Goal: Communication & Community: Answer question/provide support

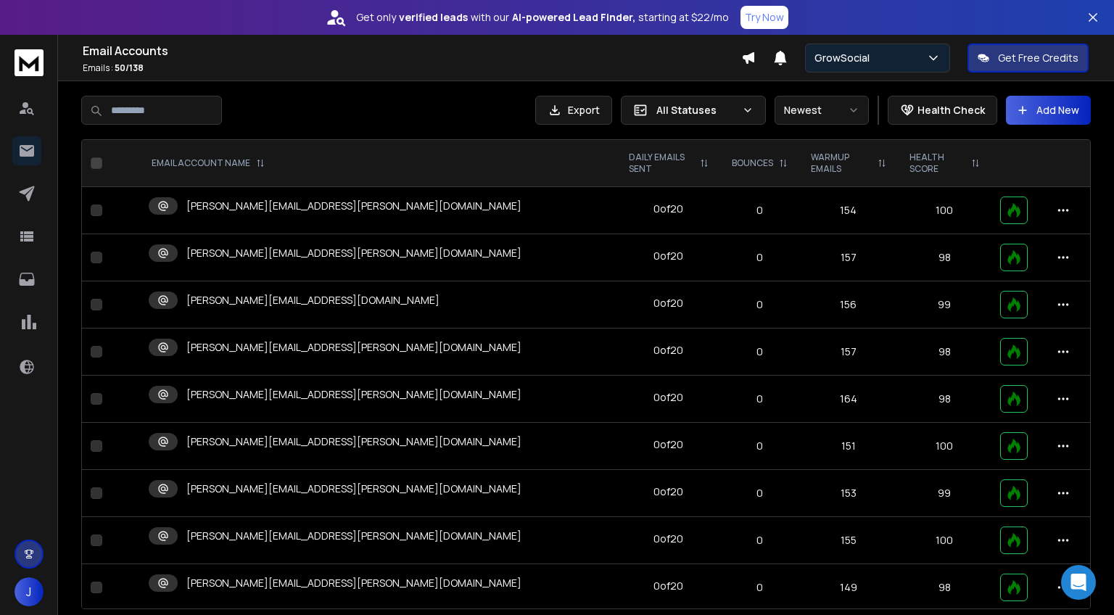
click at [903, 59] on div "GrowSocial" at bounding box center [878, 58] width 126 height 15
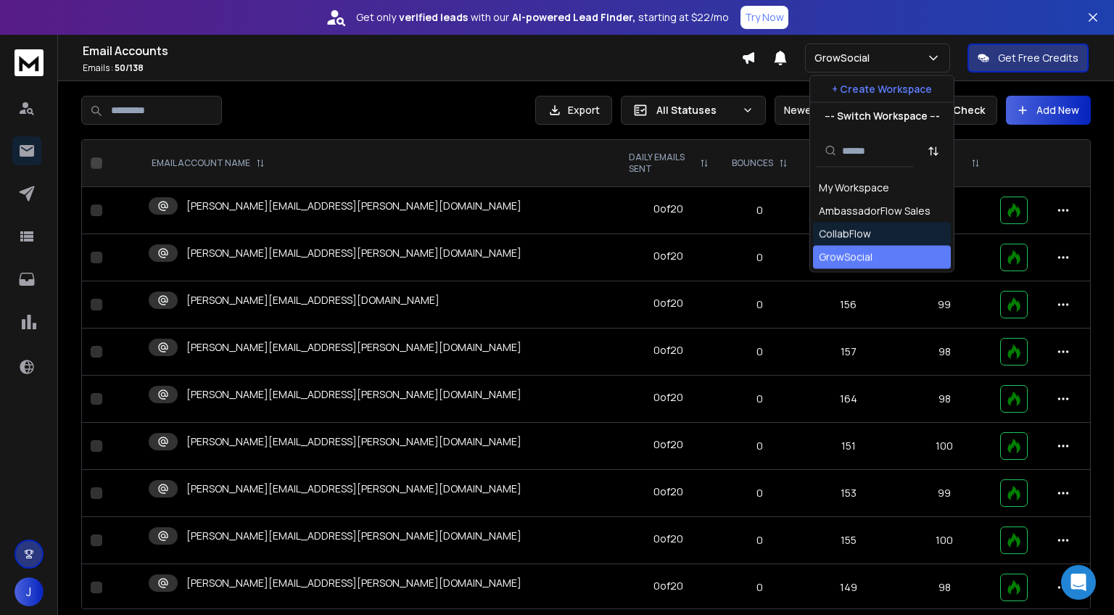
click at [837, 237] on div "CollabFlow" at bounding box center [845, 234] width 52 height 15
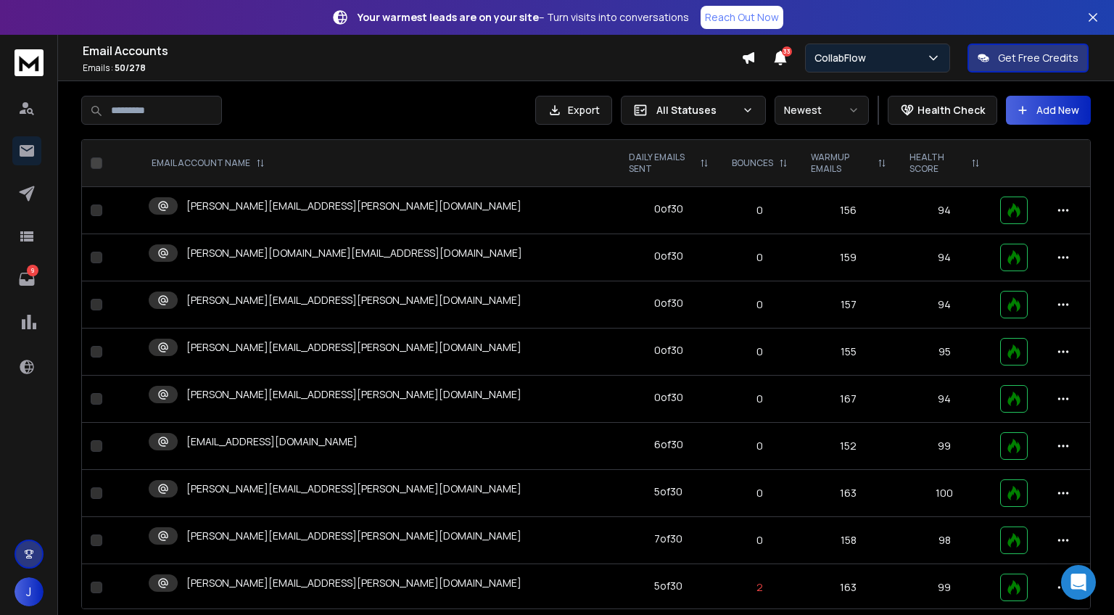
click at [882, 63] on div "CollabFlow" at bounding box center [878, 58] width 126 height 15
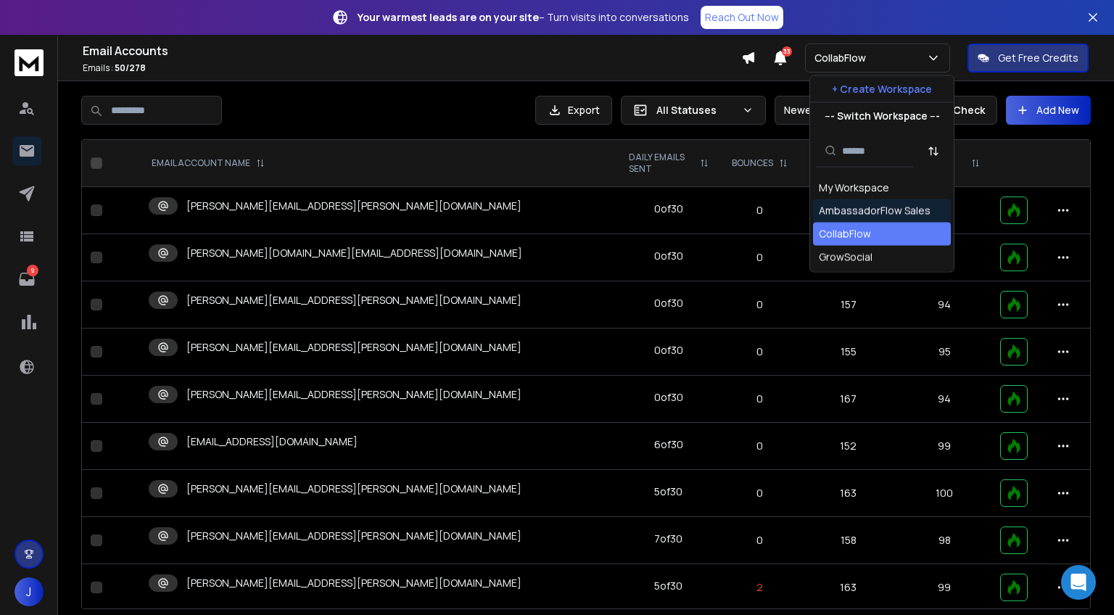
click at [844, 211] on div "AmbassadorFlow Sales" at bounding box center [875, 211] width 112 height 15
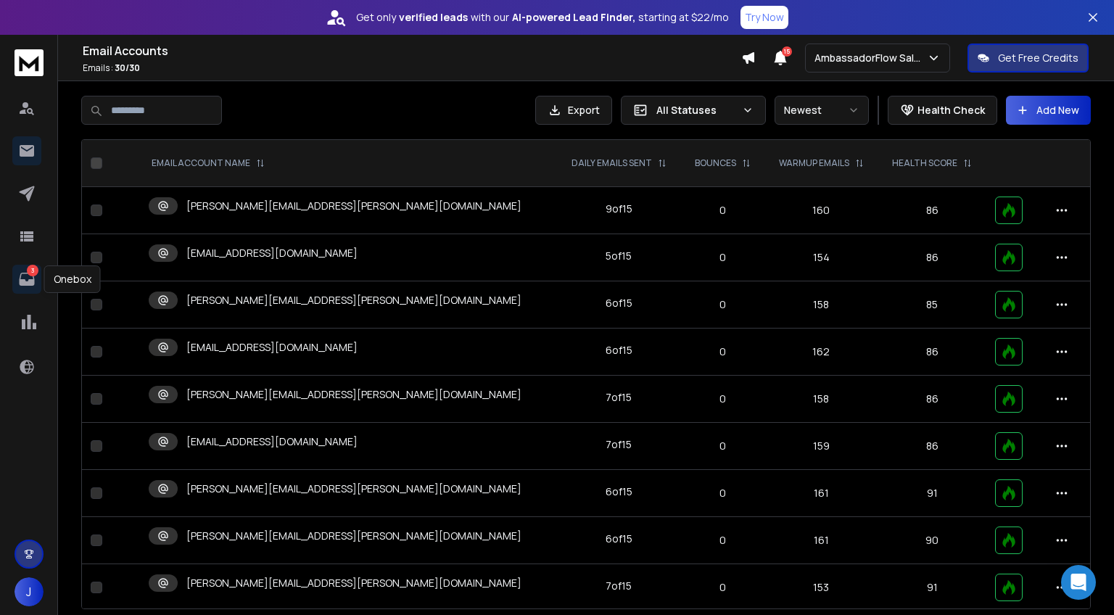
click at [28, 280] on icon at bounding box center [26, 279] width 15 height 13
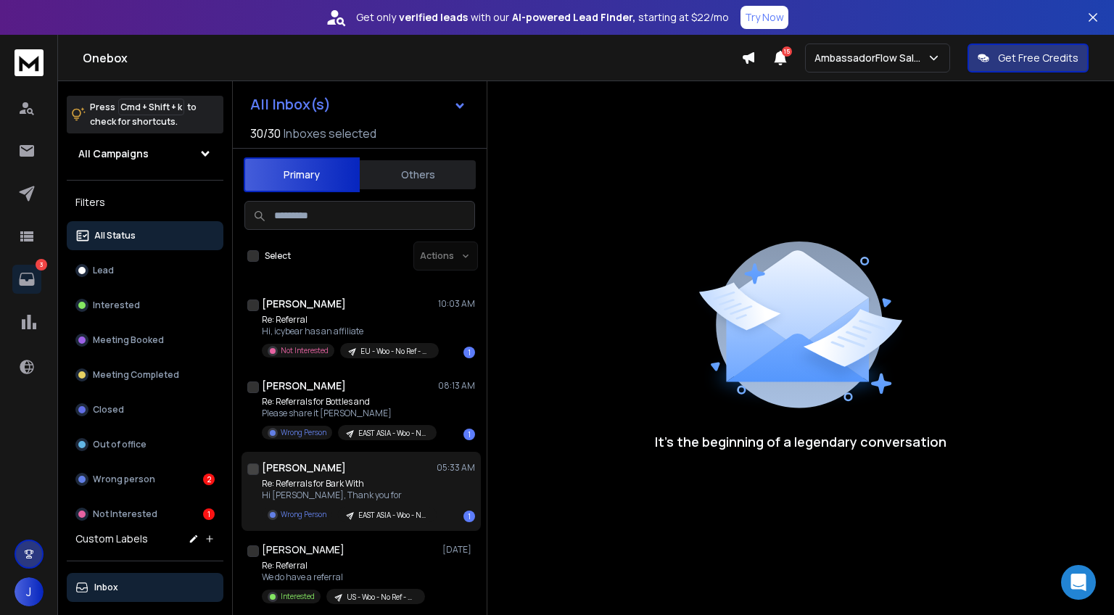
click at [410, 483] on p "Re: Referrals for Bark With" at bounding box center [349, 484] width 174 height 12
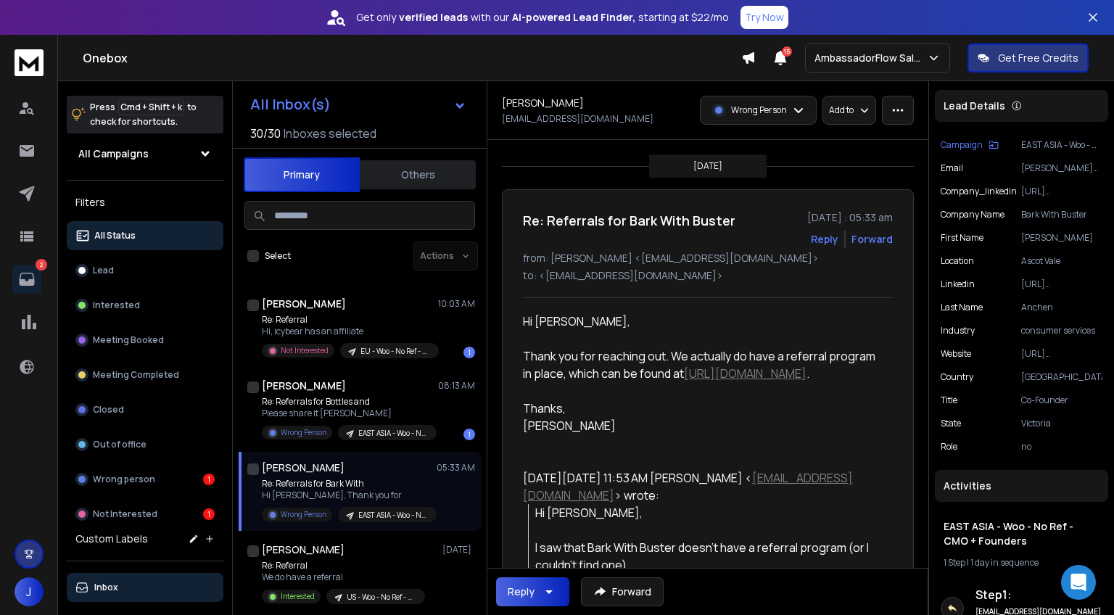
click at [611, 366] on div "Thank you for reaching out. We actually do have a referral program in place, wh…" at bounding box center [702, 365] width 358 height 35
click at [667, 451] on div "Hi Joseph, Thank you for reaching out. We actually do have a referral program i…" at bounding box center [702, 382] width 358 height 139
click at [684, 382] on link "https://affiliate.barkwithbuster.com.au/partner/signUp" at bounding box center [745, 374] width 123 height 16
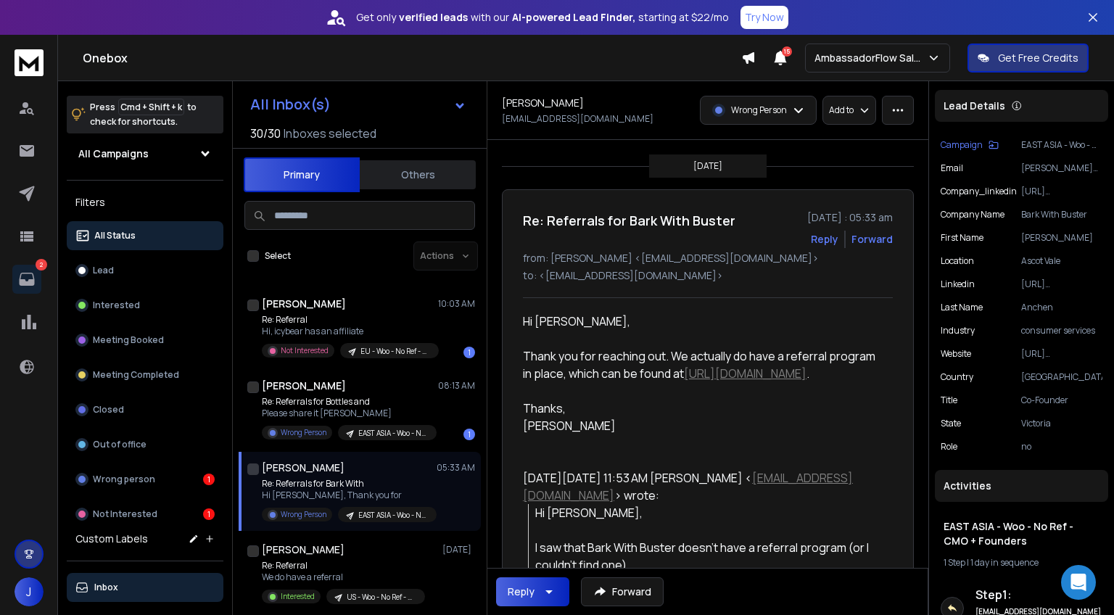
click at [698, 260] on p "from: Jeannene Anchen <info@barkwithbuster.com.au>" at bounding box center [708, 258] width 370 height 15
copy p "barkwithbuster.com.au"
click at [519, 587] on div "Reply" at bounding box center [521, 592] width 27 height 15
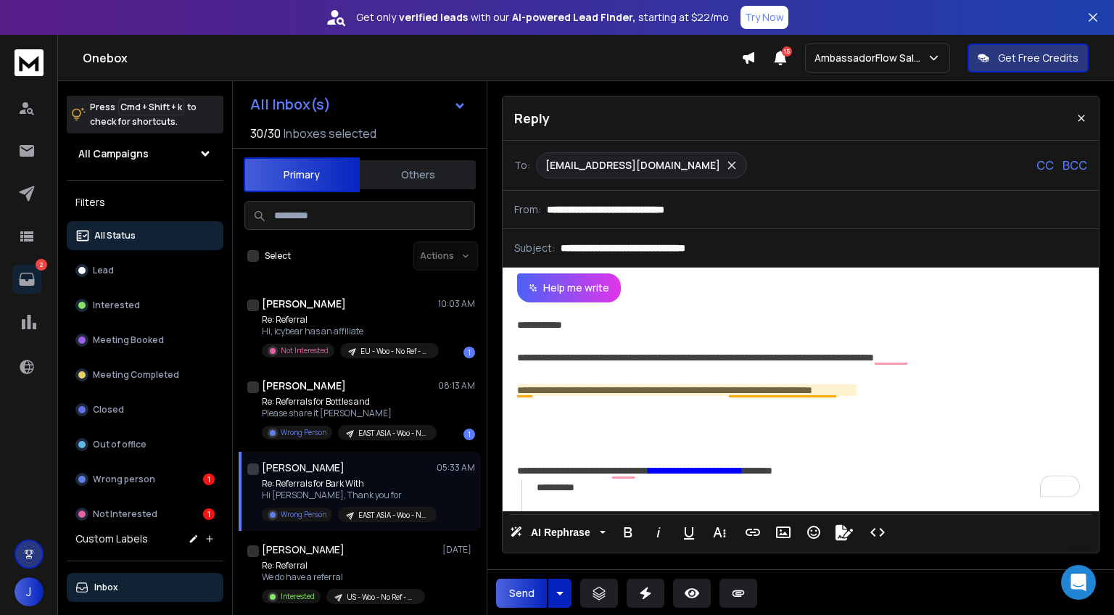
click at [530, 388] on div "**********" at bounding box center [798, 374] width 563 height 114
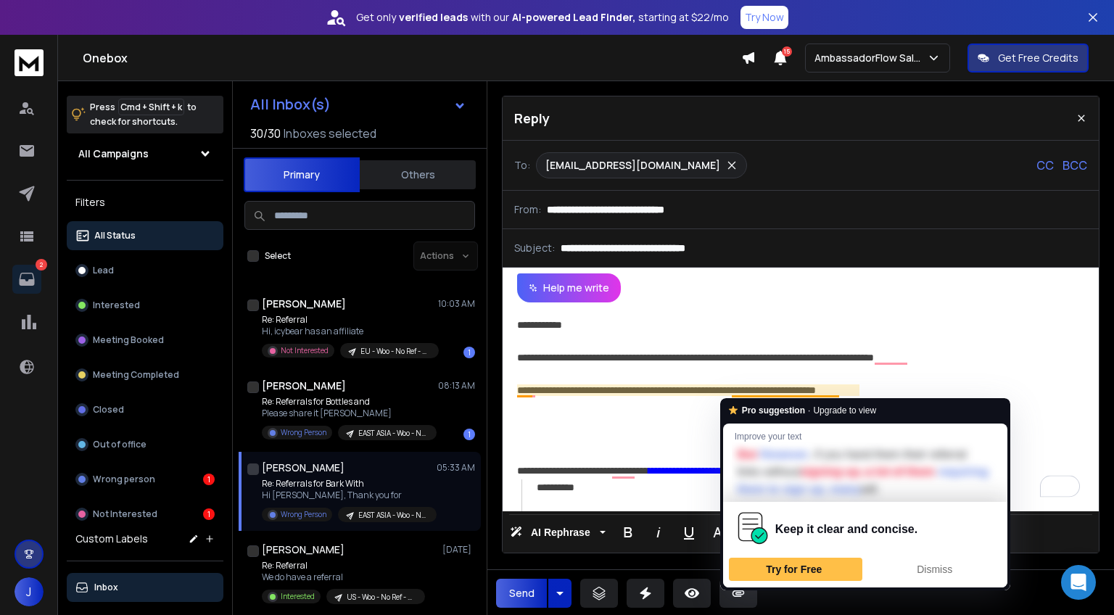
click at [749, 387] on div "**********" at bounding box center [798, 374] width 563 height 114
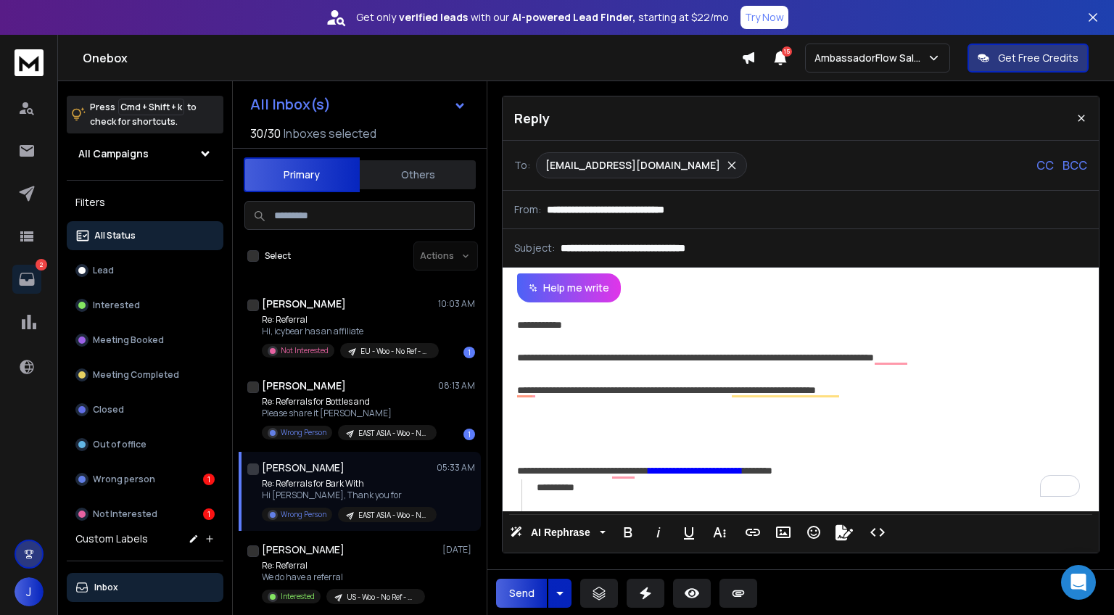
click at [898, 385] on div "**********" at bounding box center [798, 374] width 563 height 114
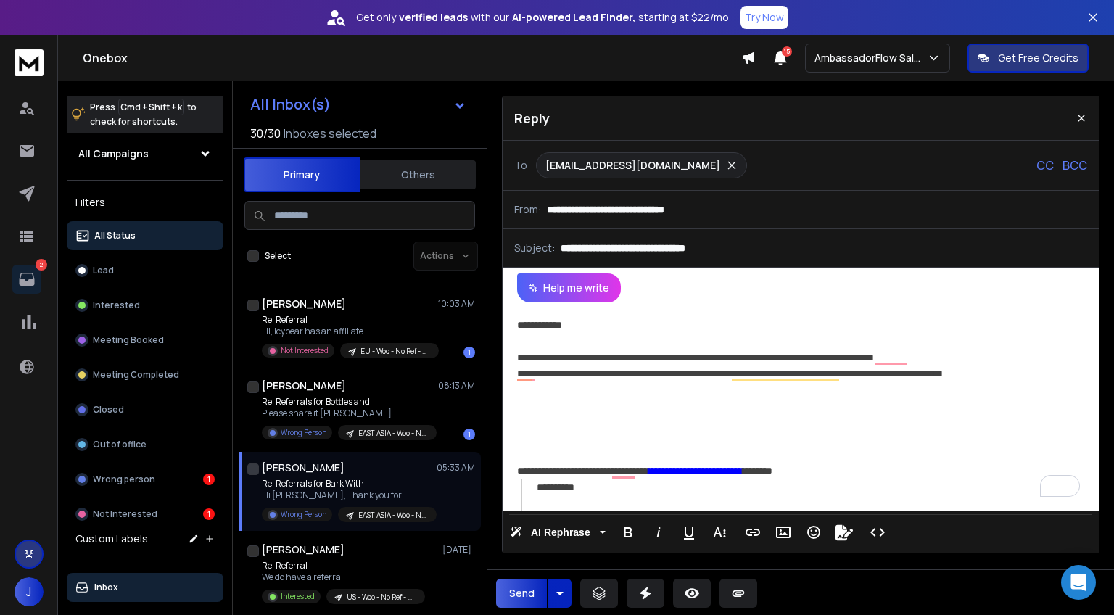
click at [612, 358] on div "**********" at bounding box center [798, 349] width 563 height 65
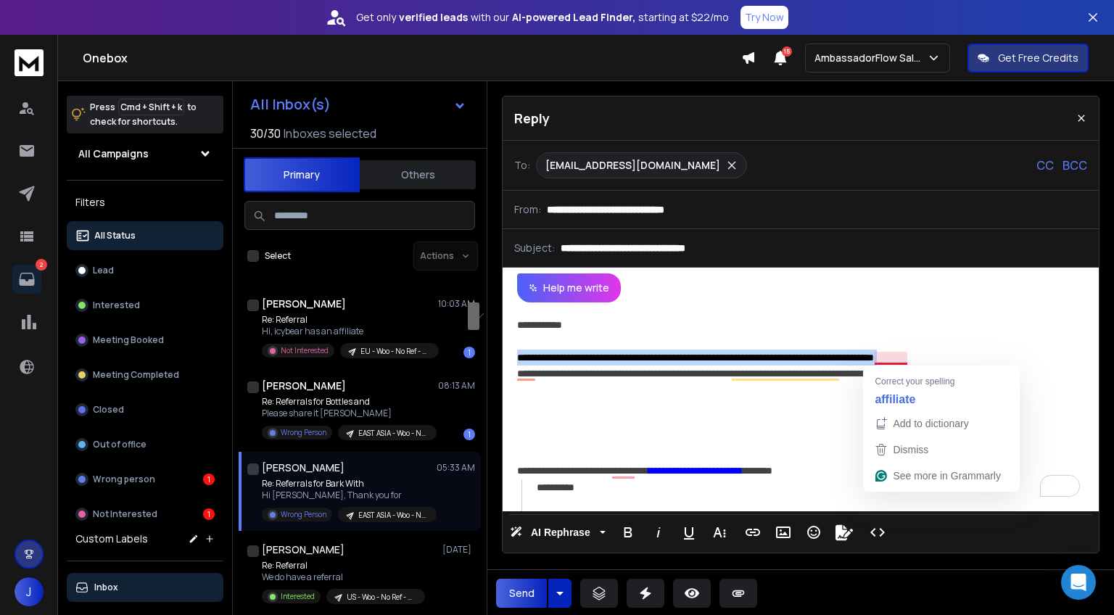
click at [892, 359] on div "**********" at bounding box center [798, 349] width 563 height 65
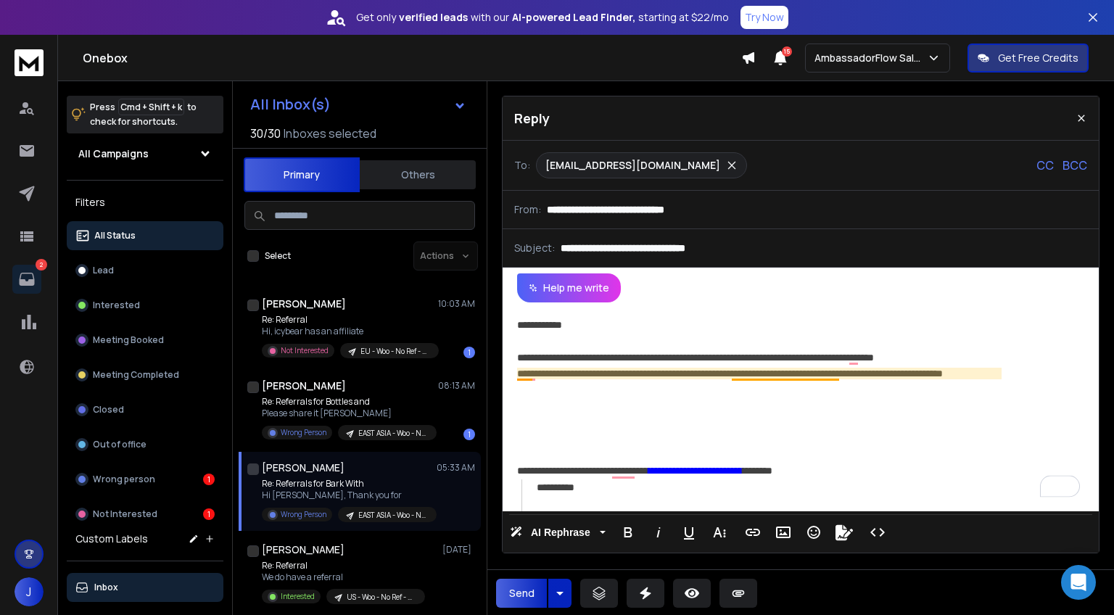
click at [752, 371] on div "**********" at bounding box center [798, 349] width 563 height 65
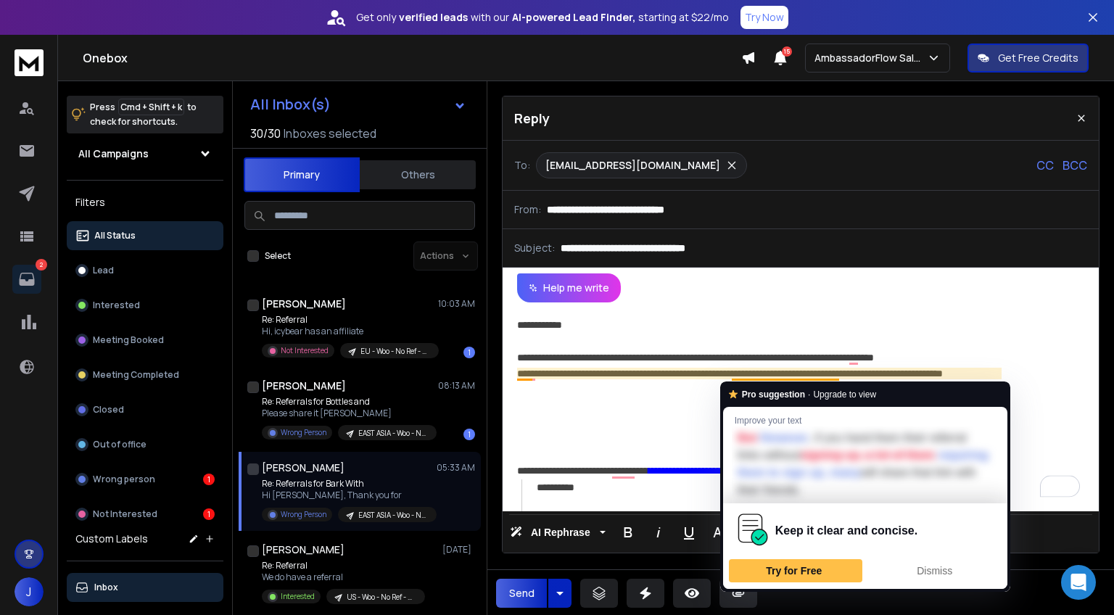
click at [633, 418] on div "To enrich screen reader interactions, please activate Accessibility in Grammarl…" at bounding box center [798, 406] width 563 height 49
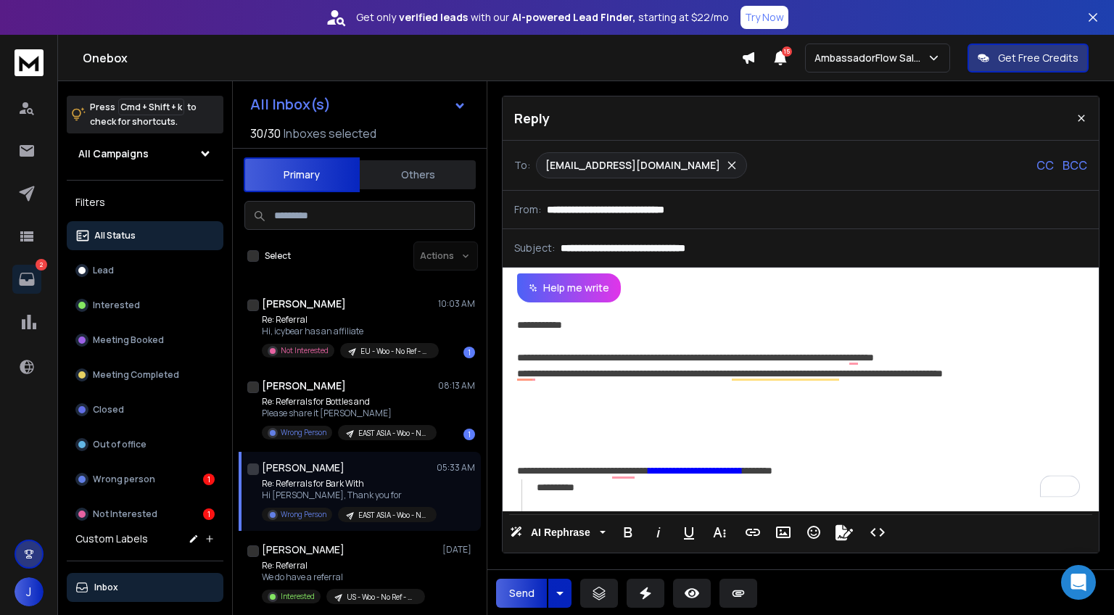
click at [594, 404] on div "To enrich screen reader interactions, please activate Accessibility in Grammarl…" at bounding box center [798, 406] width 563 height 49
click at [868, 419] on div "*" at bounding box center [798, 406] width 563 height 49
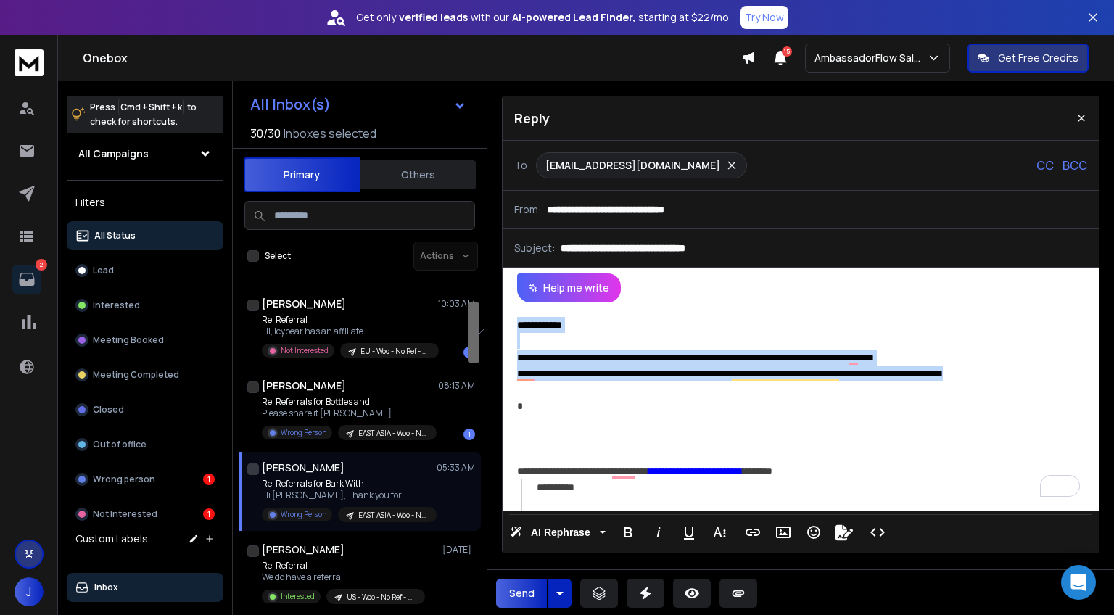
drag, startPoint x: 1035, startPoint y: 375, endPoint x: 495, endPoint y: 277, distance: 549.3
click at [495, 277] on div "**********" at bounding box center [801, 408] width 627 height 654
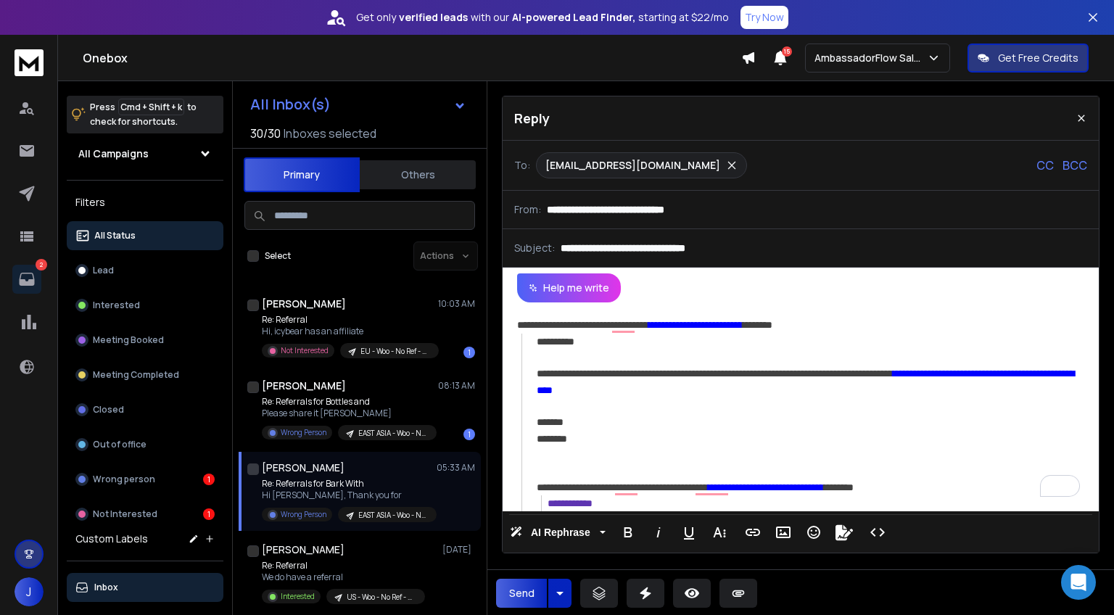
scroll to position [141, 0]
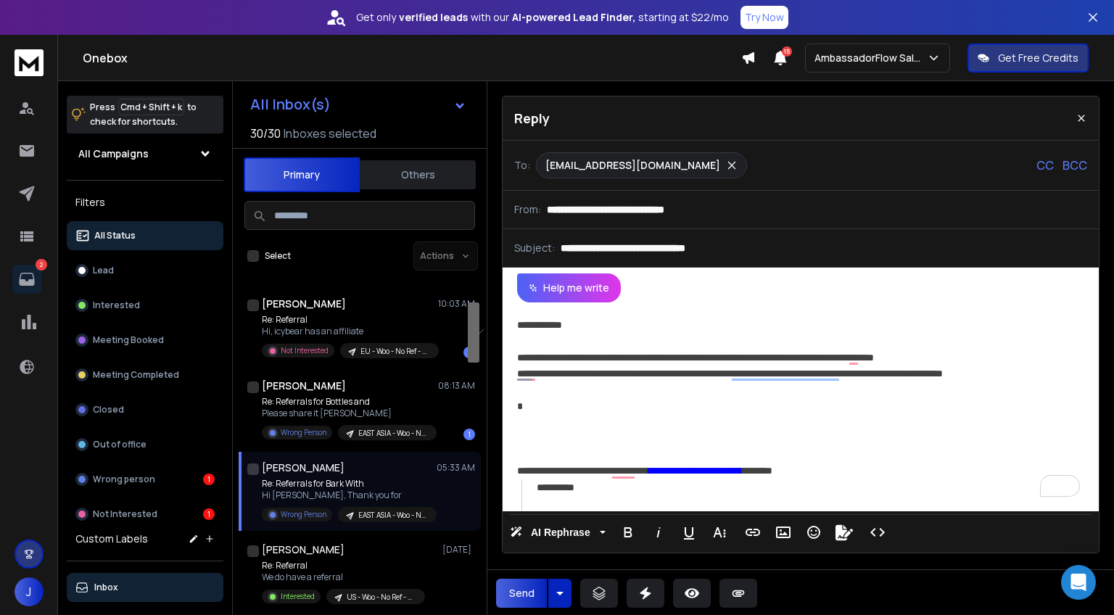
click at [1076, 113] on icon at bounding box center [1082, 118] width 12 height 12
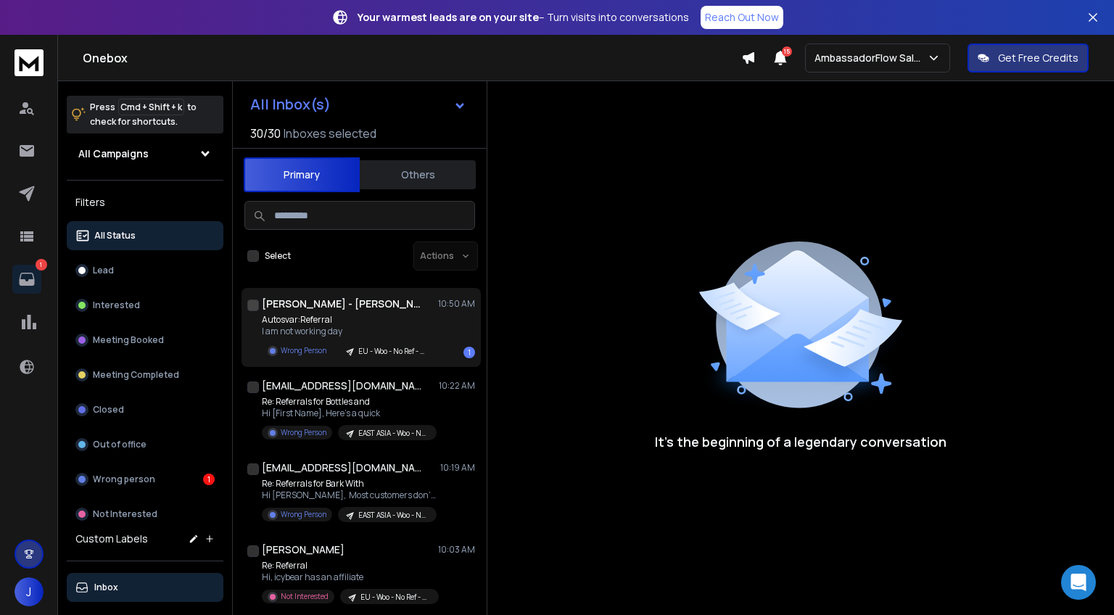
click at [315, 313] on div "[PERSON_NAME] - Lille Kanin 10:50 AM Autosvar:Referral I am not working day Wro…" at bounding box center [368, 328] width 213 height 62
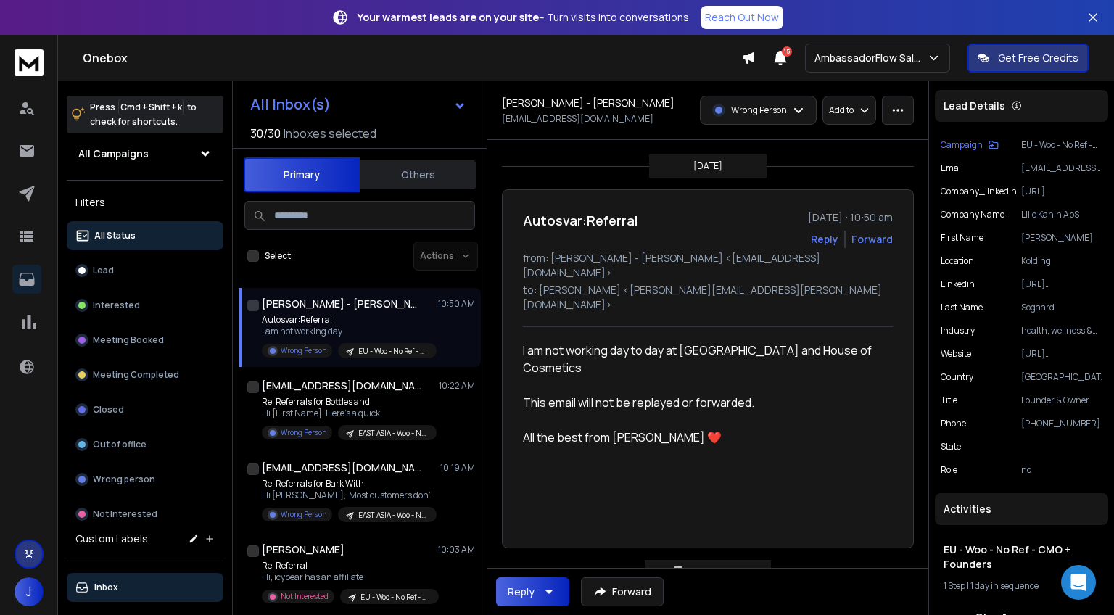
scroll to position [3, 0]
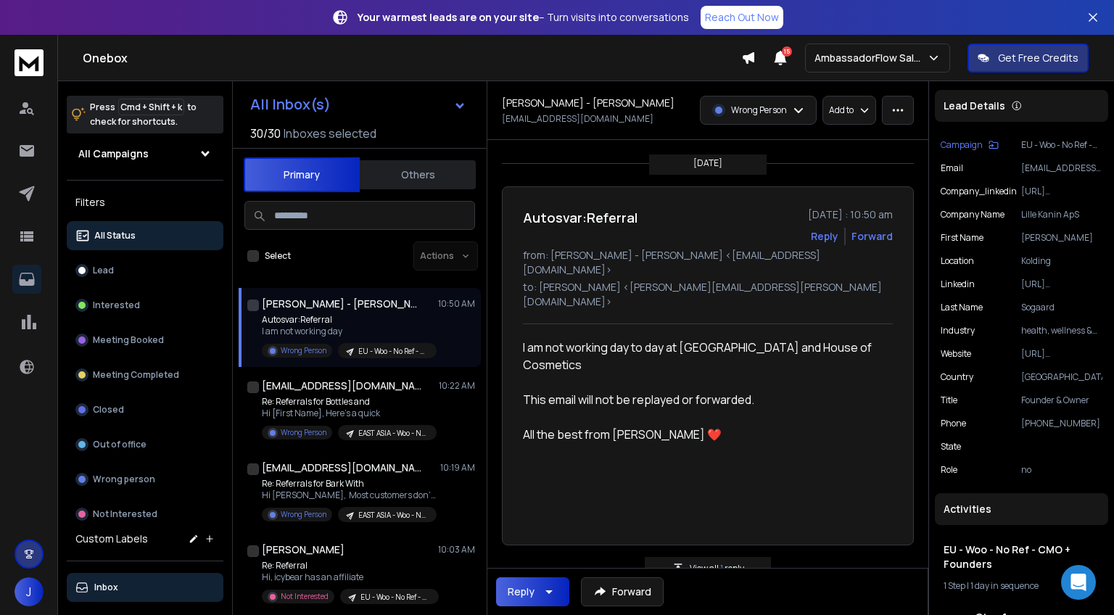
click at [784, 340] on span "I am not working day to day at [GEOGRAPHIC_DATA] and House of Cosmetics" at bounding box center [698, 356] width 351 height 33
copy span "House of Cosmetics"
click at [710, 263] on div "Autosvar:Referral 15 September 2025 : 10:50 am Reply Forward from: Tina Søgaard…" at bounding box center [708, 259] width 370 height 102
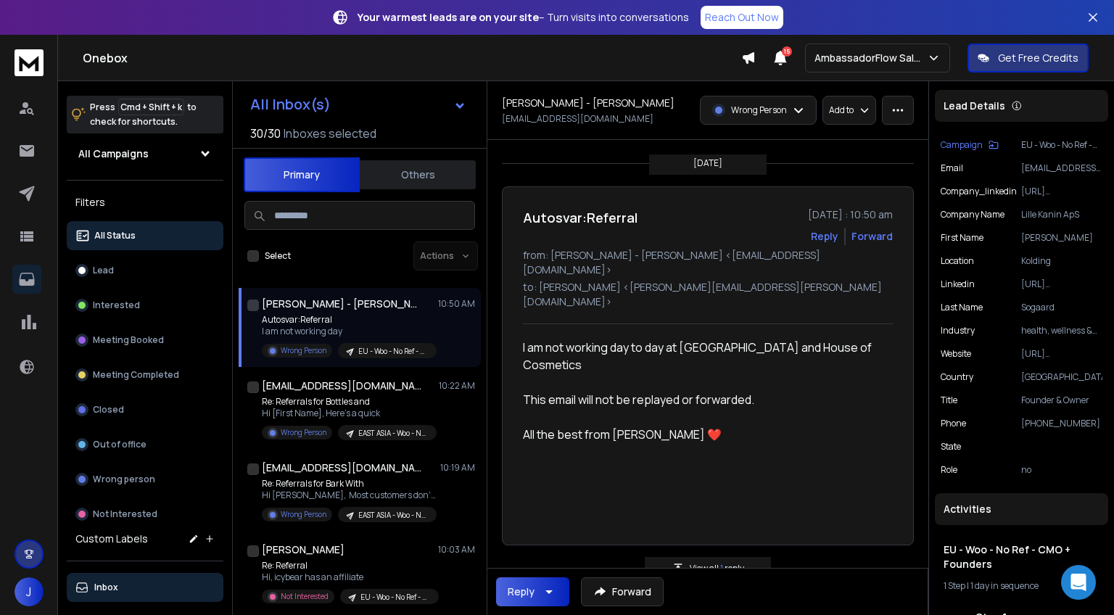
click at [719, 254] on p "from: Tina Søgaard - Lille Kanin <ts@lillekanin.dk>" at bounding box center [708, 262] width 370 height 29
copy p "lillekanin.dk"
click at [604, 392] on span "This email will not be replayed or forwarded." at bounding box center [640, 400] width 234 height 16
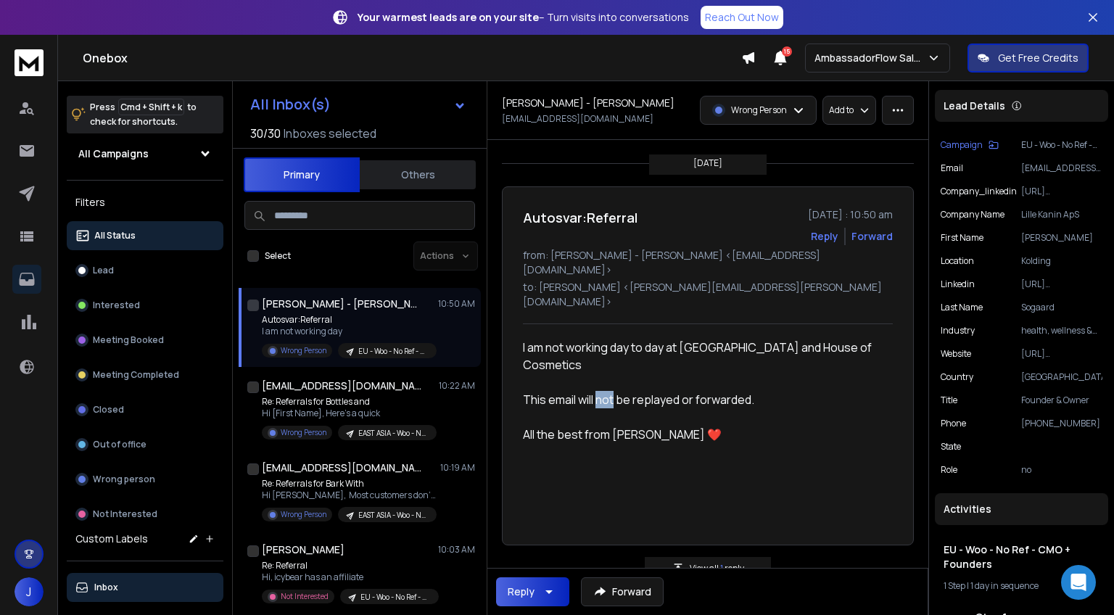
click at [604, 392] on span "This email will not be replayed or forwarded." at bounding box center [640, 400] width 234 height 16
click at [534, 588] on div "Reply" at bounding box center [533, 591] width 50 height 17
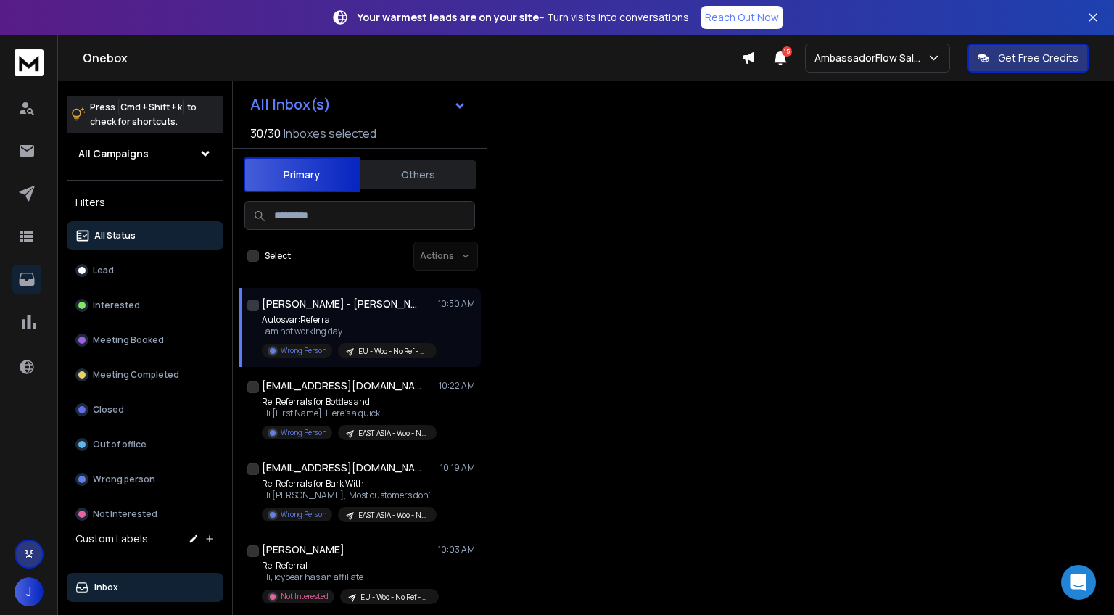
scroll to position [0, 0]
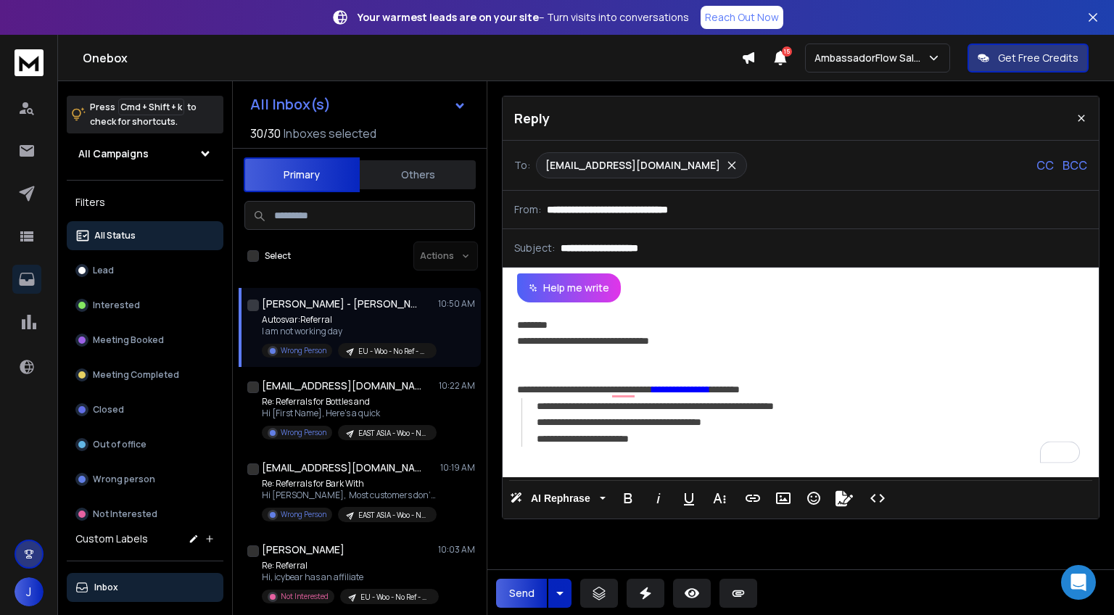
click at [521, 595] on button "Send" at bounding box center [521, 593] width 51 height 29
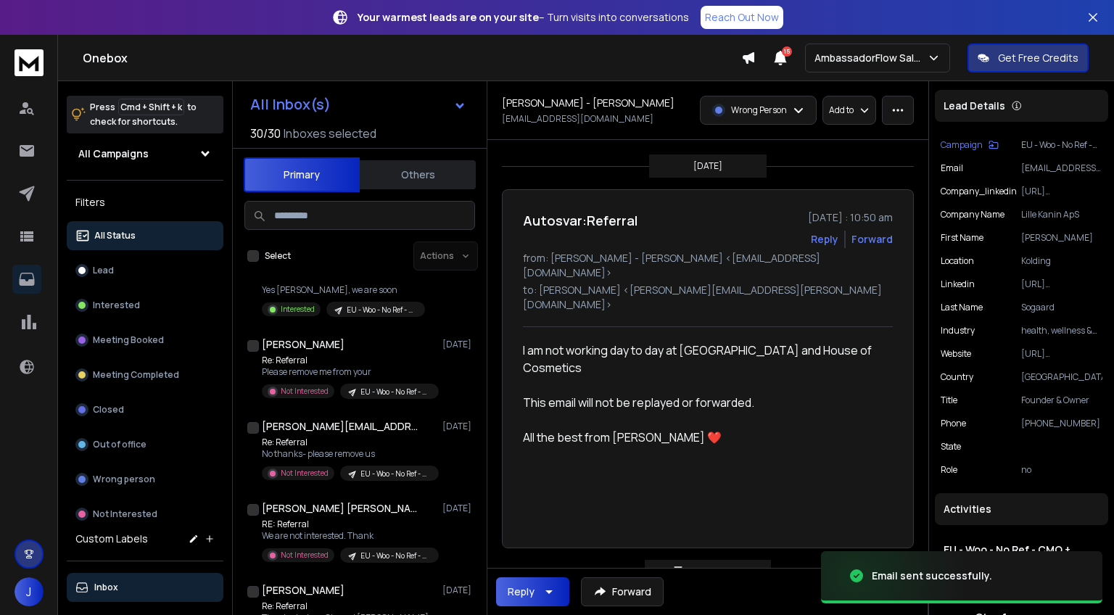
scroll to position [541, 0]
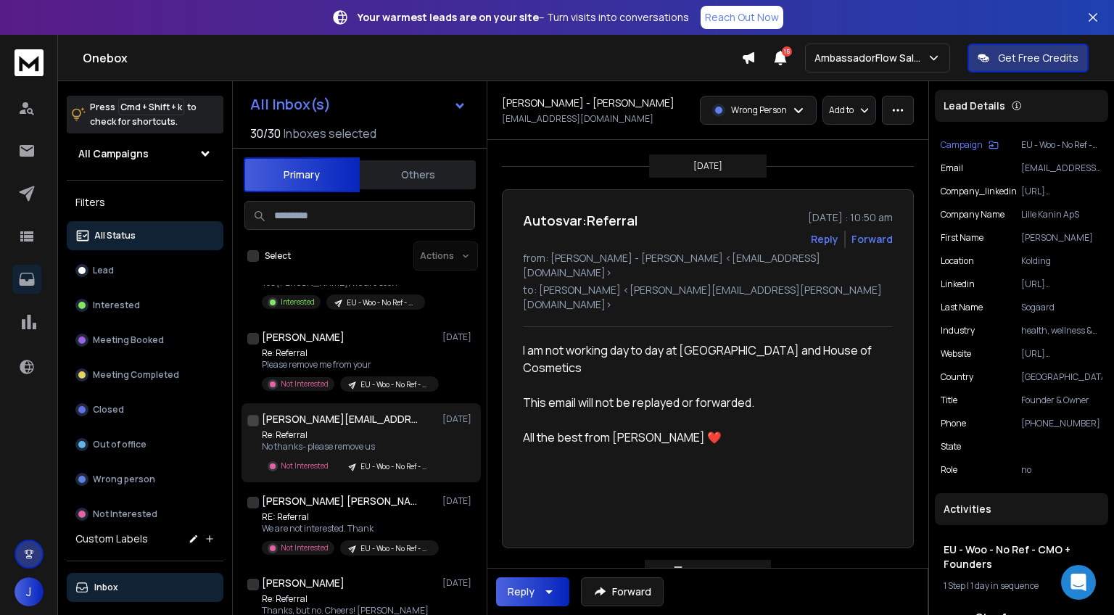
click at [332, 416] on h1 "nelly.hipkin@dancys.co.uk" at bounding box center [342, 419] width 160 height 15
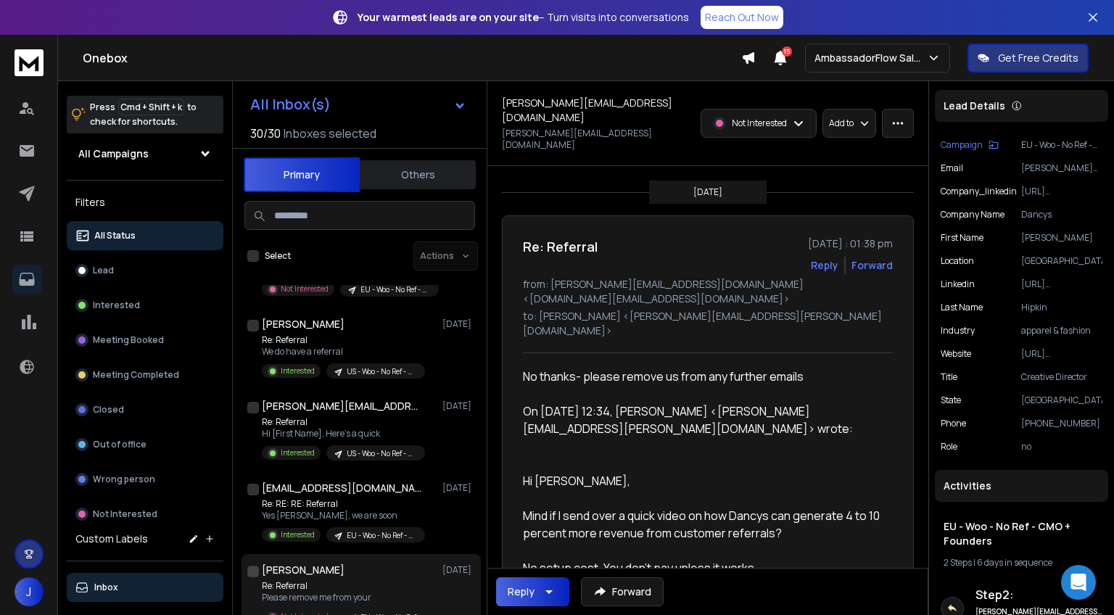
scroll to position [0, 0]
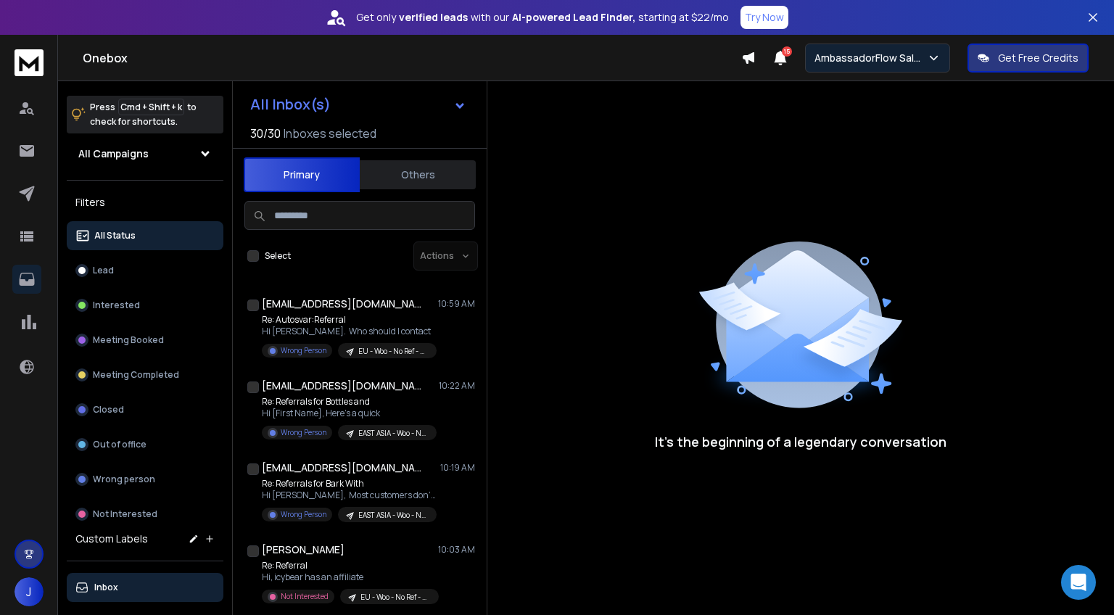
click at [887, 48] on button "AmbassadorFlow Sales" at bounding box center [877, 58] width 145 height 29
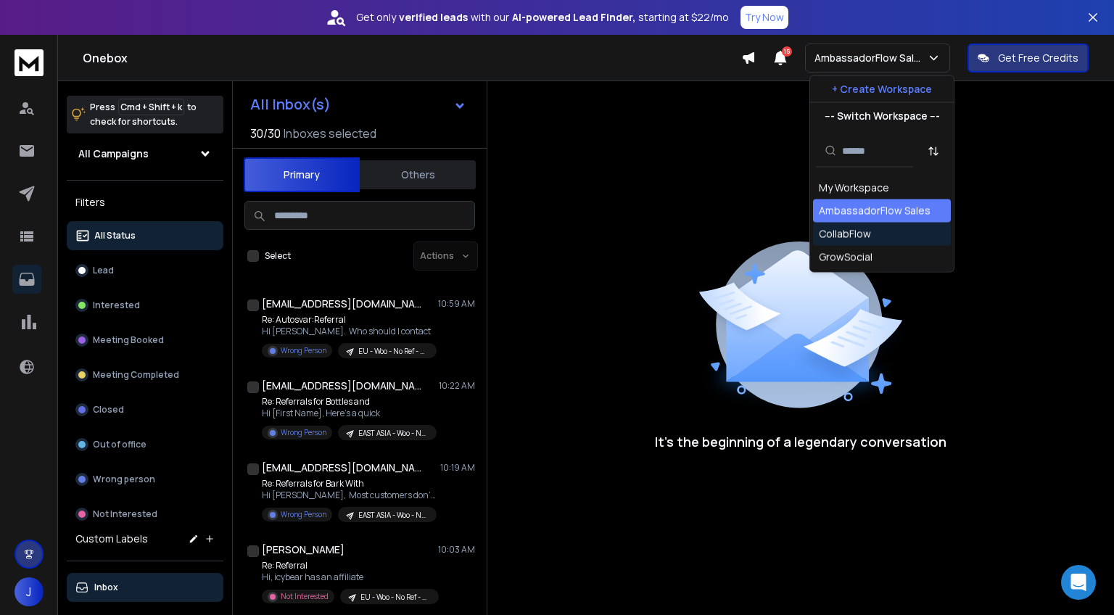
click at [864, 231] on div "CollabFlow" at bounding box center [845, 234] width 52 height 15
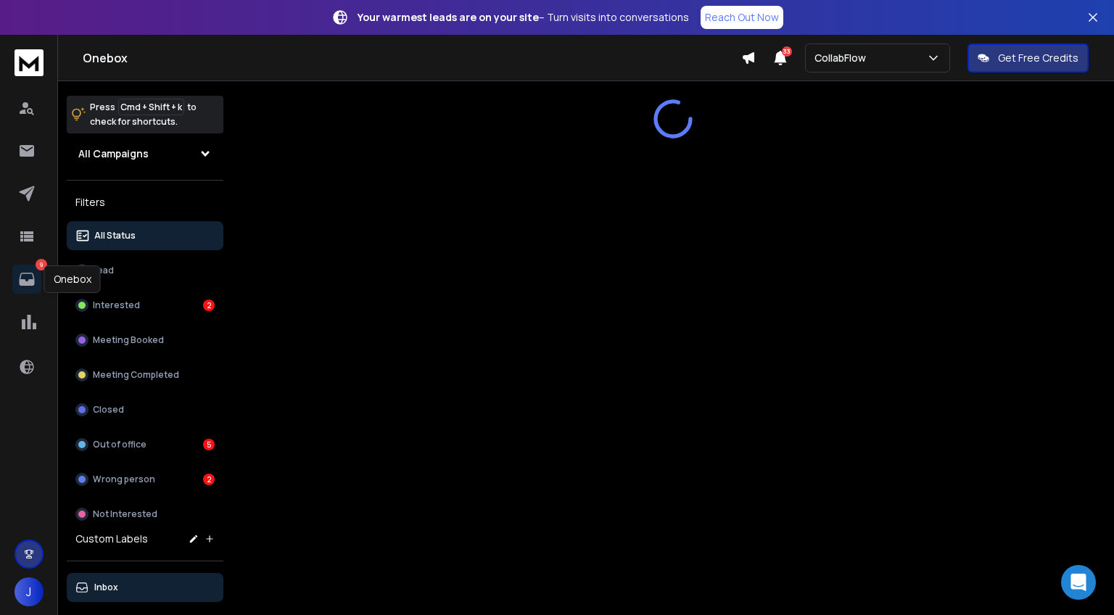
click at [30, 274] on icon at bounding box center [26, 279] width 17 height 17
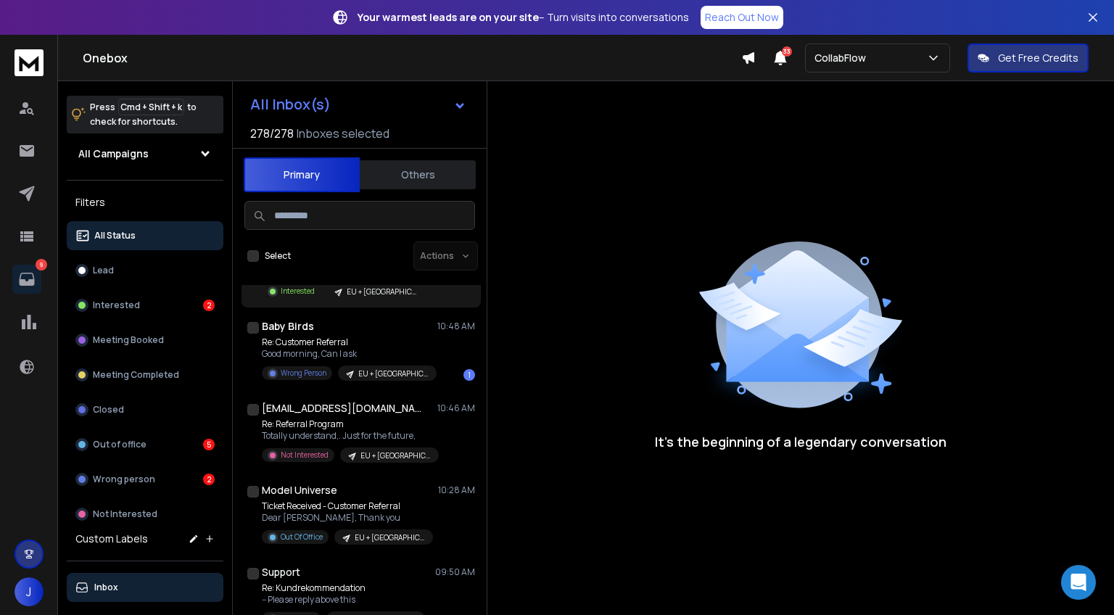
scroll to position [144, 0]
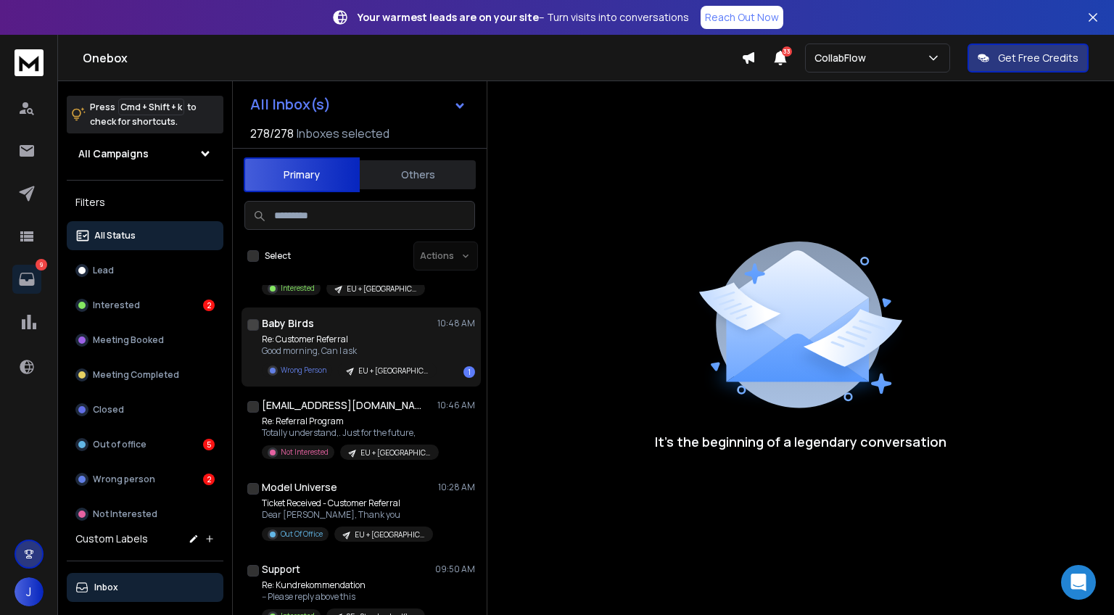
click at [319, 345] on p "Re: Customer Referral" at bounding box center [349, 340] width 174 height 12
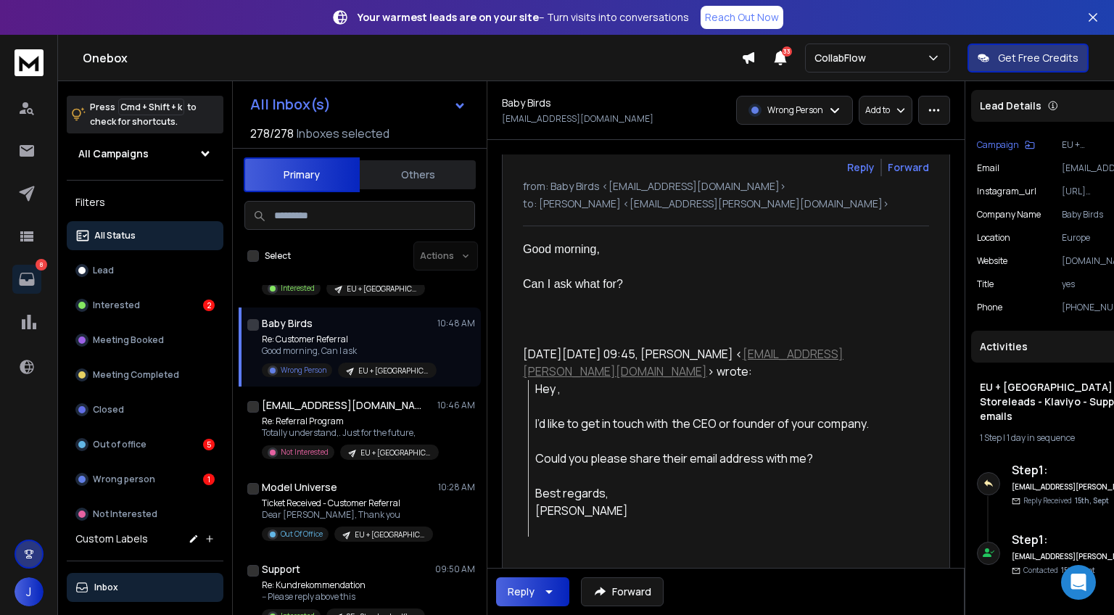
scroll to position [0, 0]
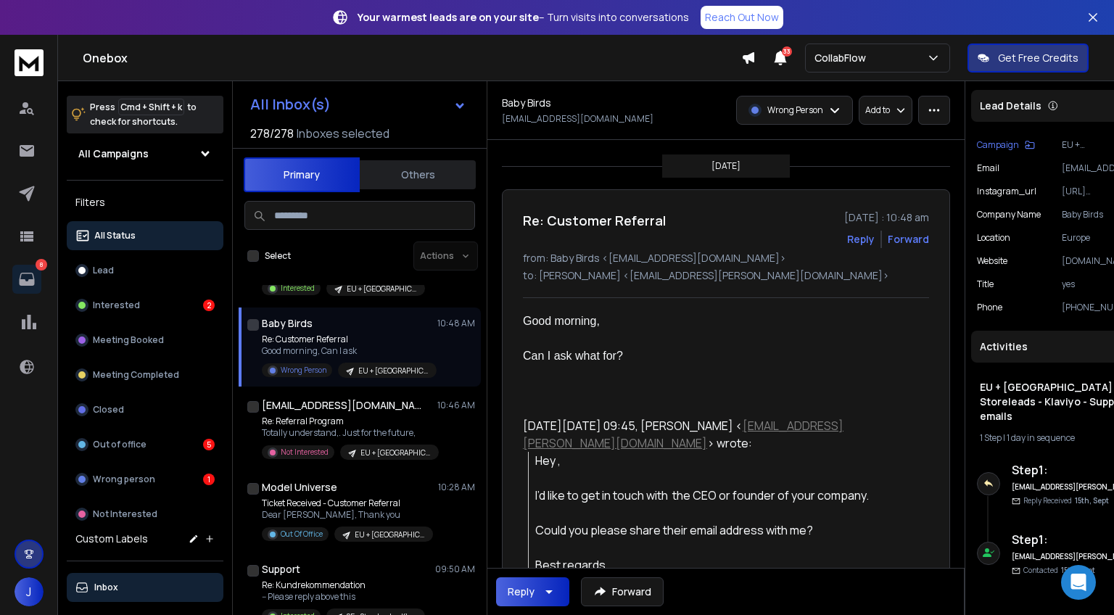
click at [526, 584] on div "Reply" at bounding box center [533, 591] width 50 height 17
